Goal: Task Accomplishment & Management: Manage account settings

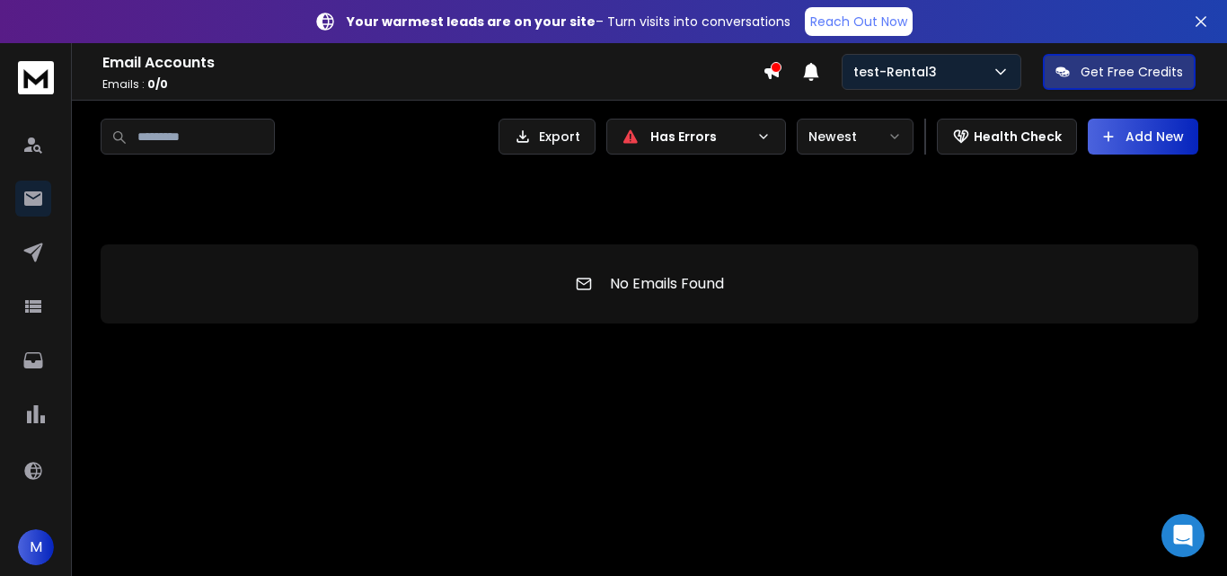
click at [938, 77] on p "test-Rental3" at bounding box center [898, 72] width 91 height 18
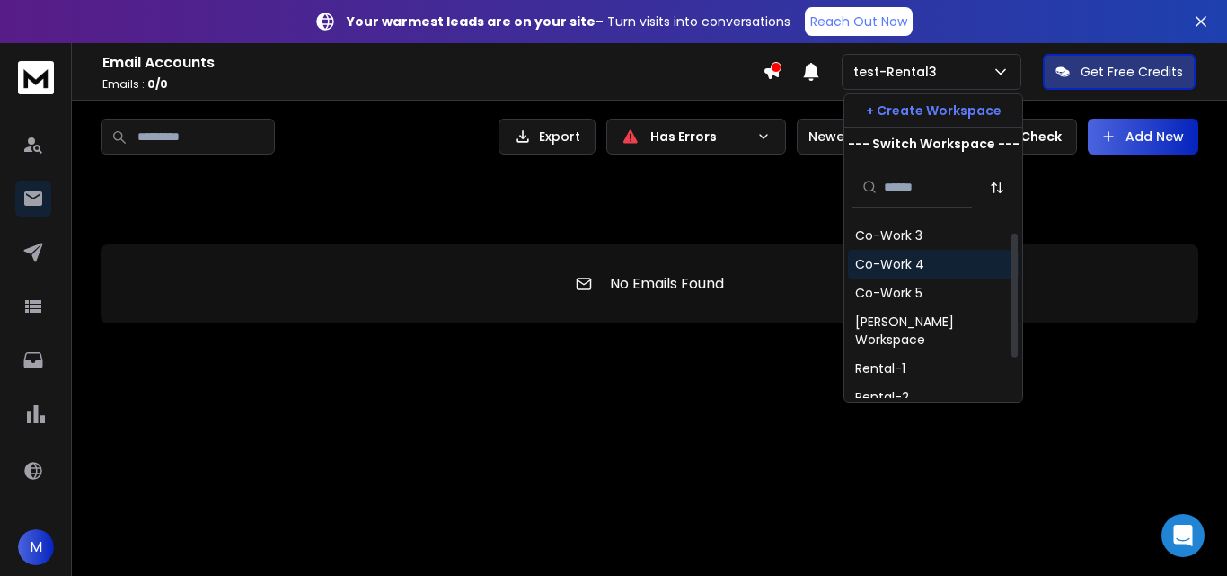
scroll to position [79, 0]
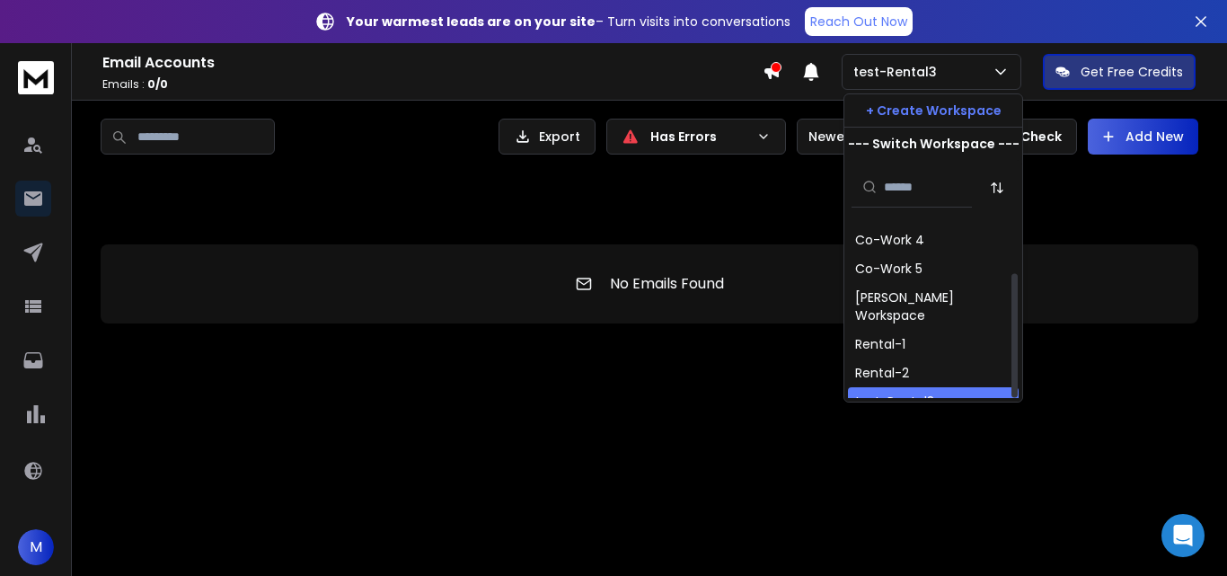
click at [914, 392] on div "test-Rental3" at bounding box center [894, 401] width 79 height 18
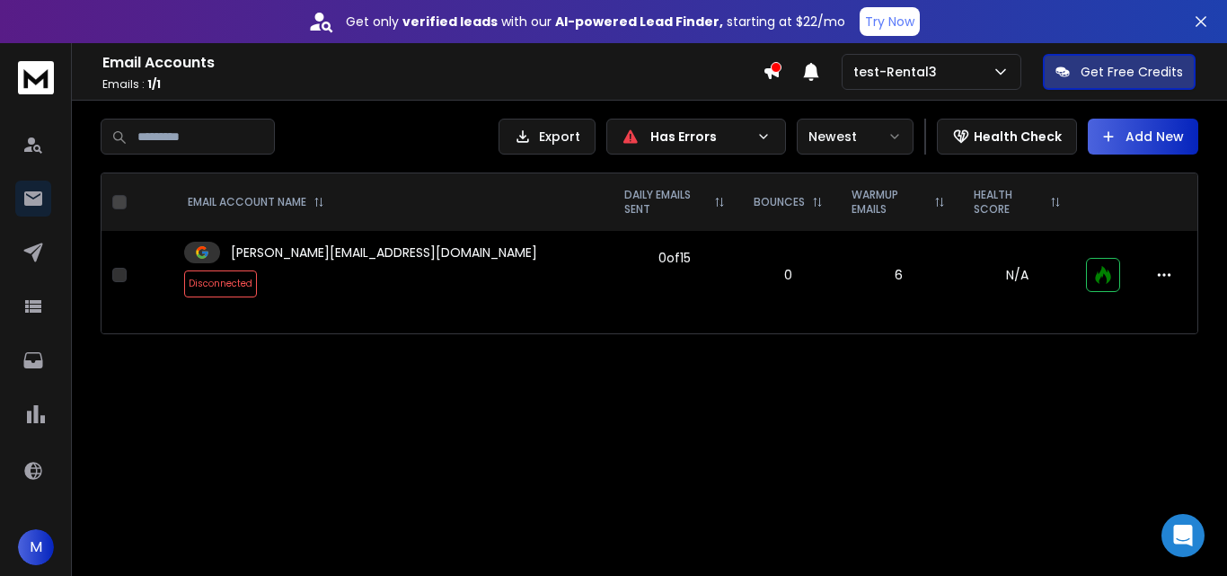
click at [1153, 136] on button "Add New" at bounding box center [1143, 137] width 110 height 36
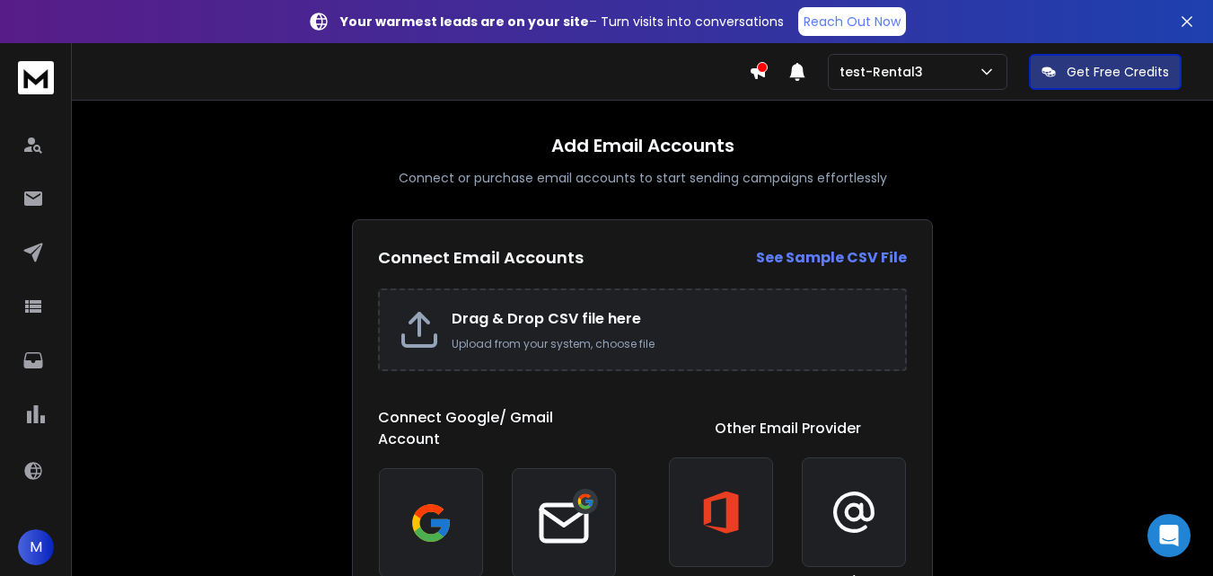
click at [452, 498] on icon at bounding box center [431, 523] width 45 height 54
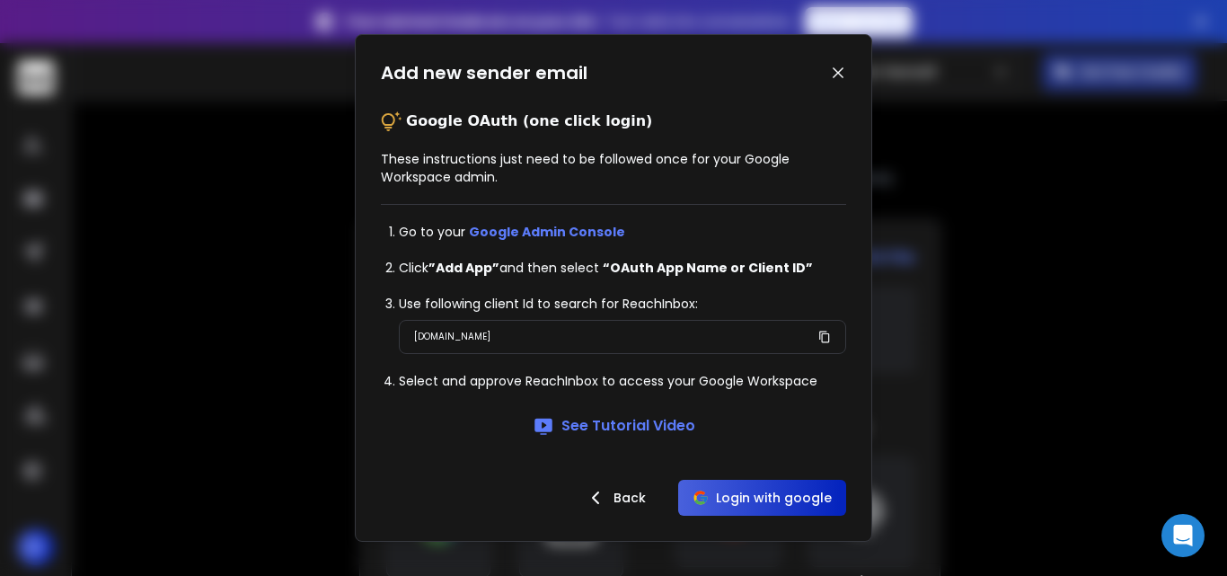
click at [745, 495] on button "Login with google" at bounding box center [762, 498] width 168 height 36
